Goal: Task Accomplishment & Management: Manage account settings

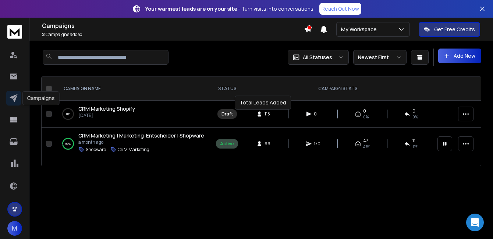
click at [264, 112] on span "115" at bounding box center [267, 114] width 7 height 6
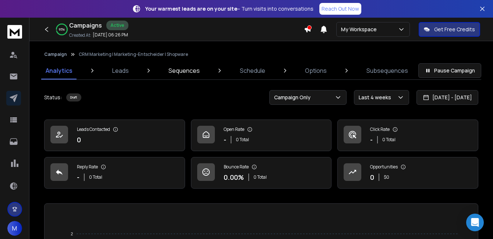
click at [174, 72] on p "Sequences" at bounding box center [183, 70] width 31 height 9
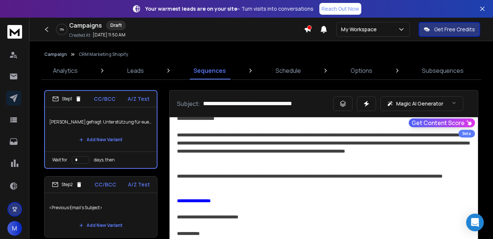
scroll to position [10, 0]
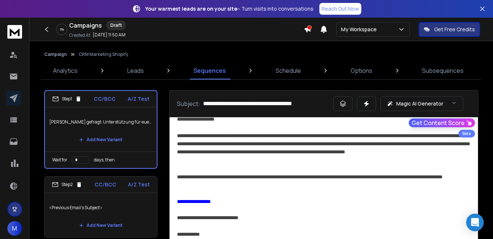
click at [117, 206] on p "<Previous Email's Subject>" at bounding box center [101, 207] width 104 height 21
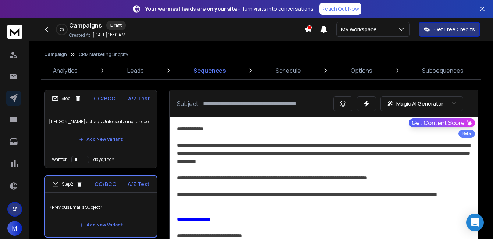
click at [120, 126] on p "[PERSON_NAME] gefragt: Unterstützung für euer CRM" at bounding box center [101, 121] width 104 height 21
type input "**********"
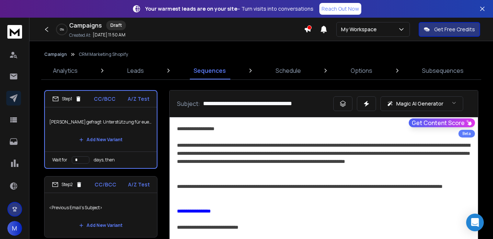
click at [313, 145] on div "**********" at bounding box center [323, 161] width 293 height 41
click at [21, 101] on div at bounding box center [14, 99] width 17 height 17
click at [17, 100] on icon at bounding box center [13, 98] width 9 height 9
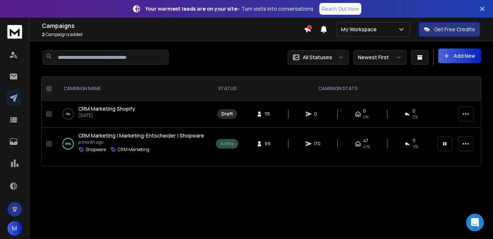
click at [127, 109] on span "CRM Marketing Shopify" at bounding box center [106, 108] width 57 height 7
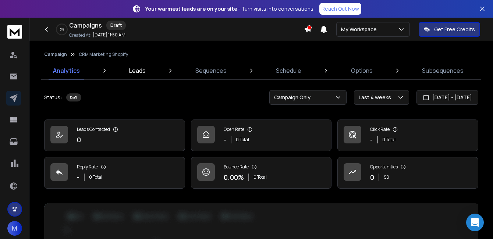
click at [139, 72] on p "Leads" at bounding box center [137, 70] width 17 height 9
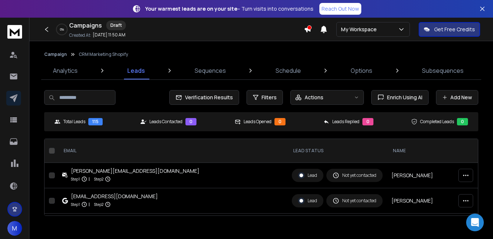
click at [484, 10] on icon at bounding box center [482, 9] width 7 height 7
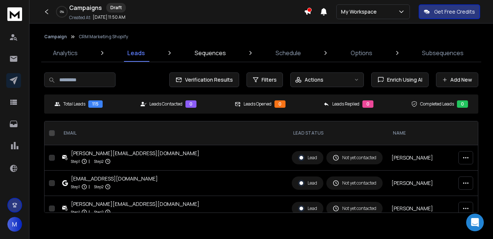
click at [213, 53] on p "Sequences" at bounding box center [210, 53] width 31 height 9
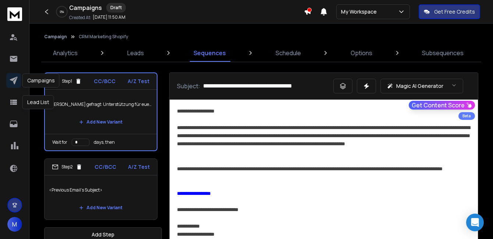
click at [13, 84] on icon at bounding box center [13, 80] width 9 height 9
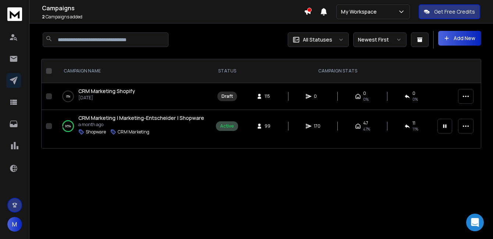
click at [124, 120] on span "CRM Marketing | Marketing-Entscheider | Shopware" at bounding box center [141, 117] width 126 height 7
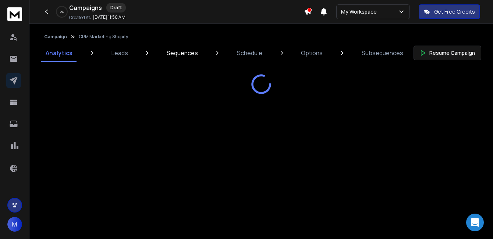
click at [191, 52] on p "Sequences" at bounding box center [182, 53] width 31 height 9
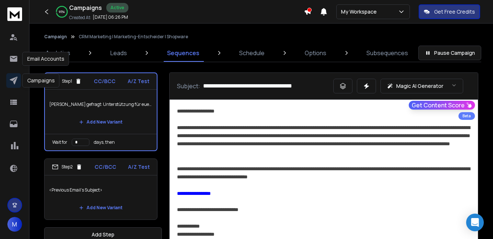
click at [15, 80] on icon at bounding box center [14, 80] width 8 height 8
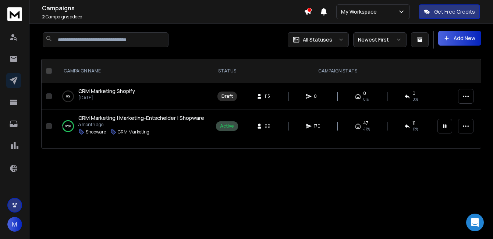
click at [93, 98] on p "[DATE]" at bounding box center [106, 98] width 57 height 6
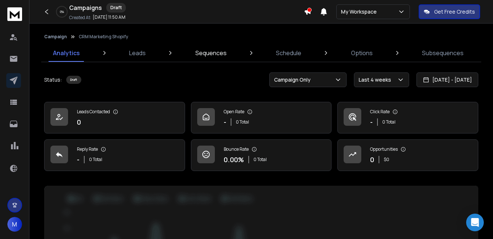
click at [200, 53] on p "Sequences" at bounding box center [210, 53] width 31 height 9
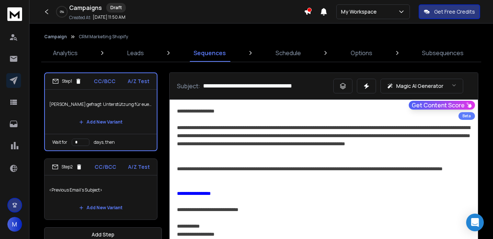
click at [311, 129] on div "**********" at bounding box center [323, 144] width 293 height 41
click at [309, 127] on div "**********" at bounding box center [323, 144] width 293 height 41
copy div "*******"
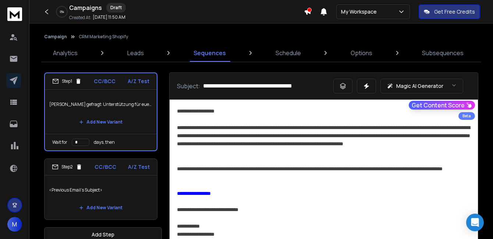
click at [222, 144] on div "**********" at bounding box center [323, 144] width 293 height 41
click at [259, 153] on div "**********" at bounding box center [323, 144] width 293 height 41
click at [118, 187] on p "<Previous Email's Subject>" at bounding box center [101, 190] width 104 height 21
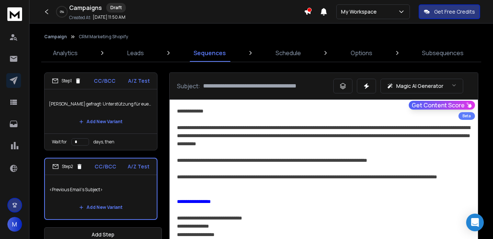
scroll to position [44, 0]
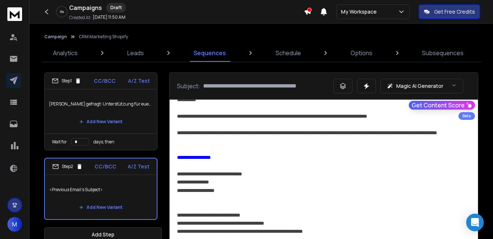
click at [100, 106] on p "[PERSON_NAME] gefragt: Unterstützung für euer CRM" at bounding box center [101, 104] width 104 height 21
type input "**********"
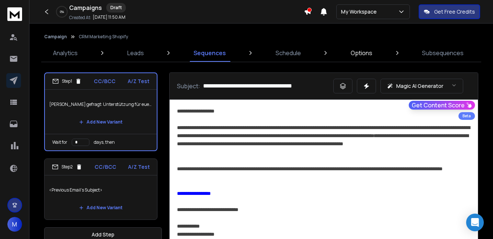
click at [349, 58] on link "Options" at bounding box center [361, 53] width 31 height 18
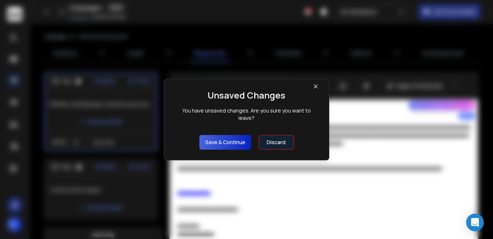
click at [230, 138] on button "Save & Continue" at bounding box center [225, 142] width 52 height 15
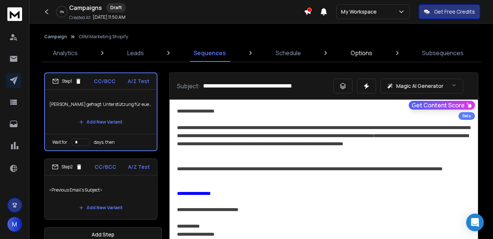
click at [361, 53] on p "Options" at bounding box center [361, 53] width 22 height 9
click at [361, 53] on div "Analytics Leads Sequences Schedule Options Subsequences" at bounding box center [258, 53] width 434 height 18
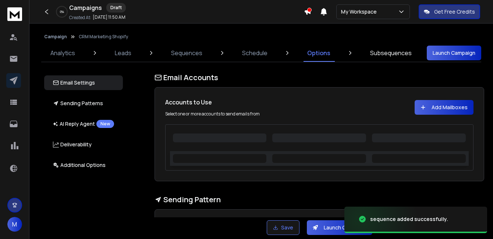
click at [396, 51] on p "Subsequences" at bounding box center [391, 53] width 42 height 9
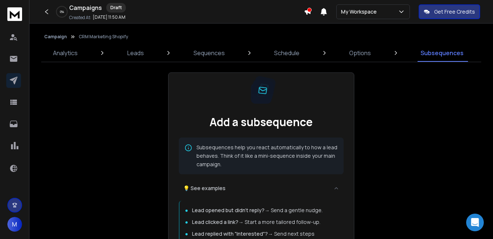
click at [337, 53] on div "Analytics Leads Sequences Schedule Options Subsequences" at bounding box center [258, 53] width 434 height 18
click at [351, 53] on p "Options" at bounding box center [360, 53] width 22 height 9
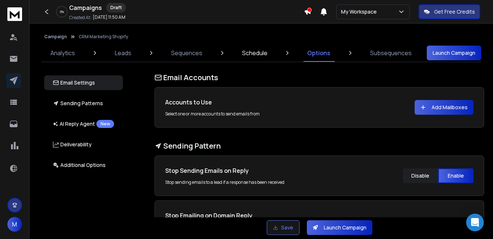
click at [258, 50] on p "Schedule" at bounding box center [254, 53] width 25 height 9
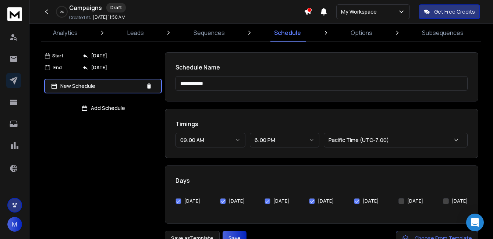
scroll to position [19, 0]
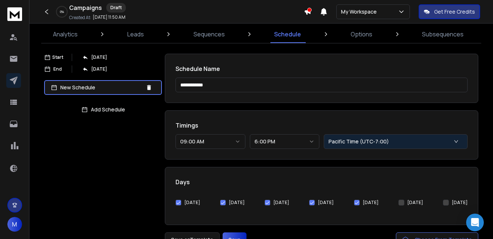
click at [342, 144] on p "Pacific Time (UTC-7:00)" at bounding box center [359, 141] width 63 height 7
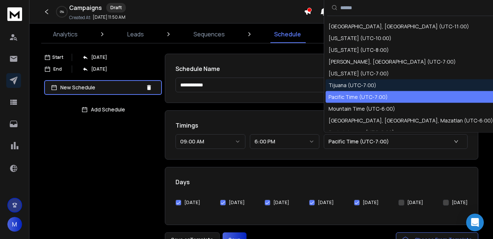
scroll to position [1, 0]
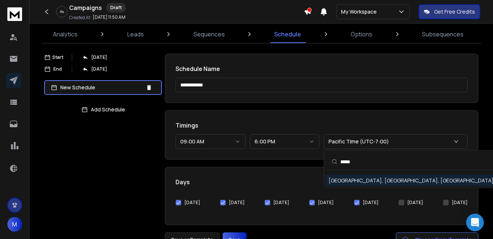
type input "*****"
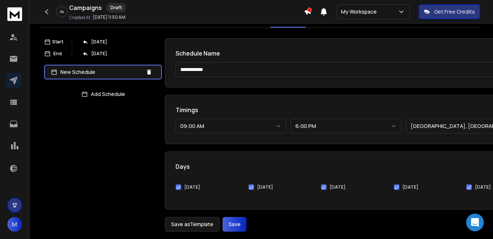
scroll to position [35, 0]
click at [231, 221] on button "Save" at bounding box center [234, 224] width 24 height 15
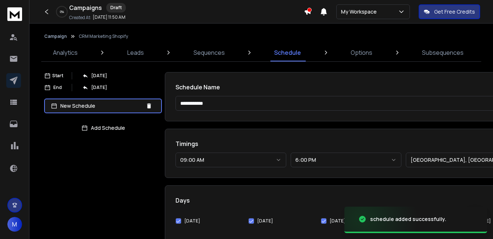
scroll to position [0, 0]
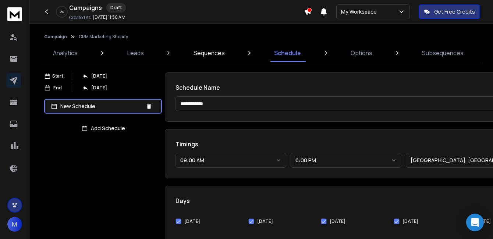
click at [224, 54] on p "Sequences" at bounding box center [208, 53] width 31 height 9
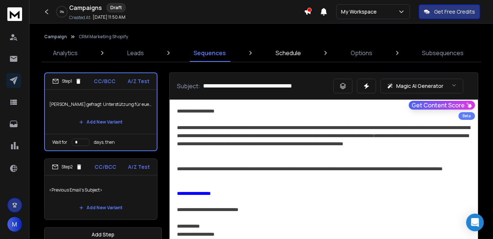
click at [279, 50] on p "Schedule" at bounding box center [287, 53] width 25 height 9
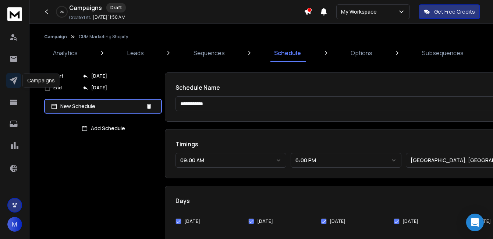
click at [14, 80] on icon at bounding box center [14, 80] width 8 height 8
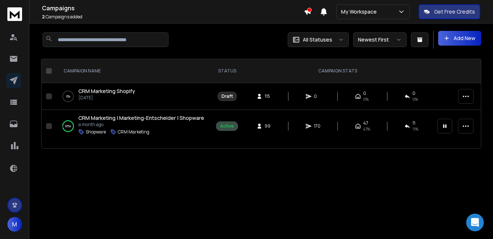
click at [133, 114] on link "CRM Marketing | Marketing-Entscheider | Shopware" at bounding box center [141, 117] width 126 height 7
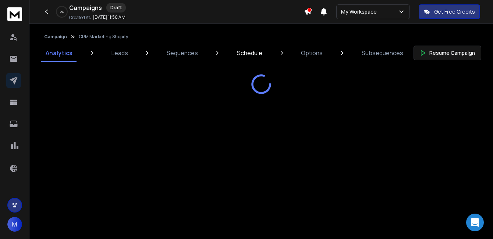
click at [255, 54] on p "Schedule" at bounding box center [249, 53] width 25 height 9
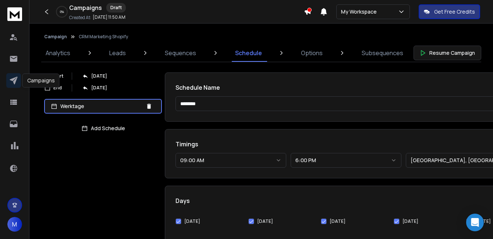
click at [19, 78] on link at bounding box center [13, 80] width 15 height 15
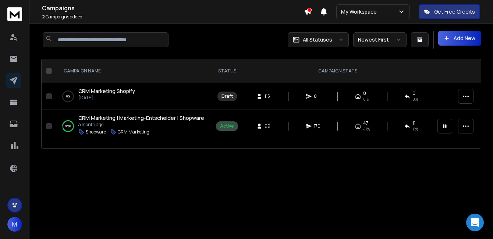
click at [114, 91] on span "CRM Marketing Shopify" at bounding box center [106, 91] width 57 height 7
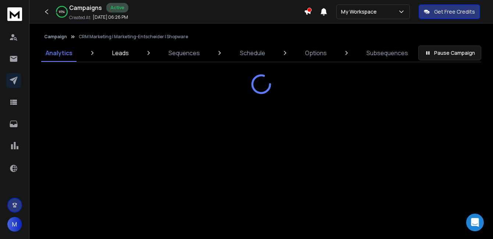
click at [122, 53] on p "Leads" at bounding box center [120, 53] width 17 height 9
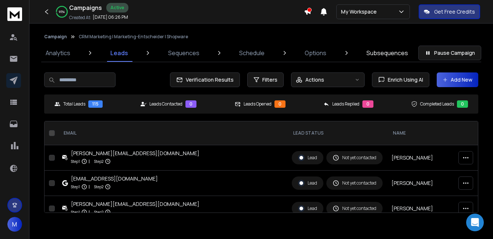
click at [389, 52] on p "Subsequences" at bounding box center [387, 53] width 42 height 9
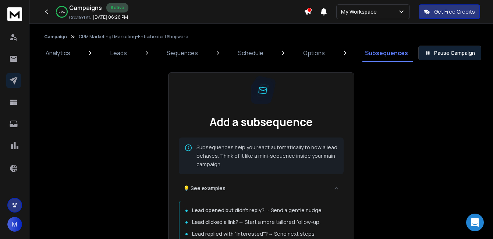
click at [452, 56] on button "Pause Campaign" at bounding box center [449, 53] width 63 height 15
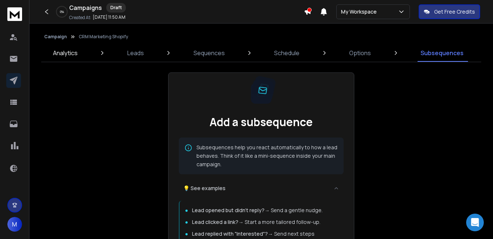
click at [70, 44] on link "Analytics" at bounding box center [65, 53] width 33 height 18
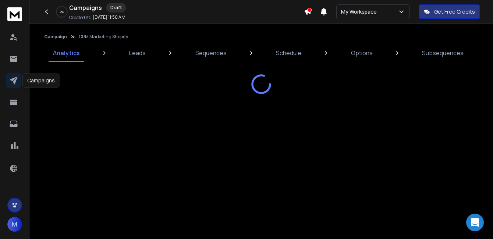
click at [8, 83] on link at bounding box center [13, 80] width 15 height 15
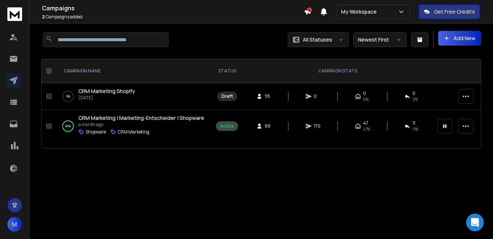
click at [101, 90] on span "CRM Marketing Shopify" at bounding box center [106, 91] width 57 height 7
